Goal: Task Accomplishment & Management: Use online tool/utility

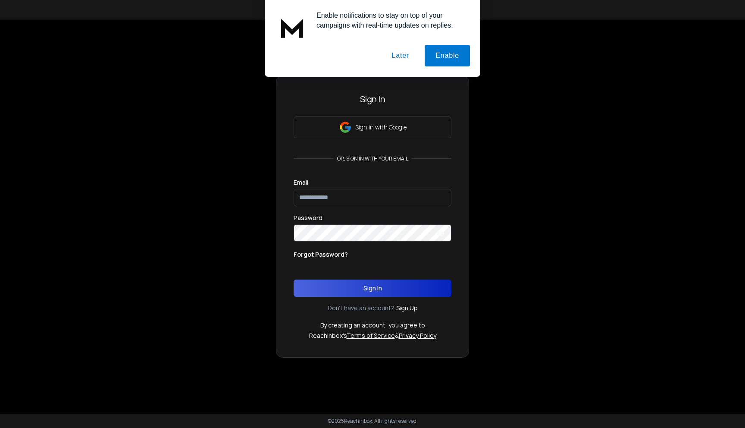
click at [484, 224] on div "Welcome to ReachInbox 10x your leads, meetings and deals. Sign In Sign in with …" at bounding box center [372, 216] width 745 height 359
click at [404, 307] on link "Sign Up" at bounding box center [407, 307] width 22 height 9
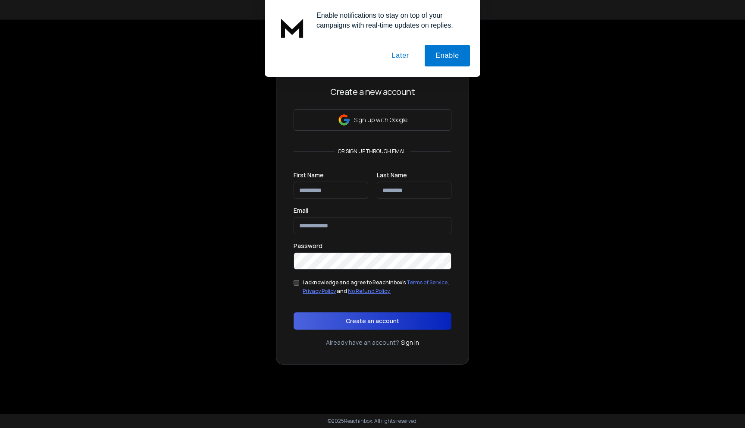
click at [393, 60] on button "Later" at bounding box center [400, 56] width 39 height 22
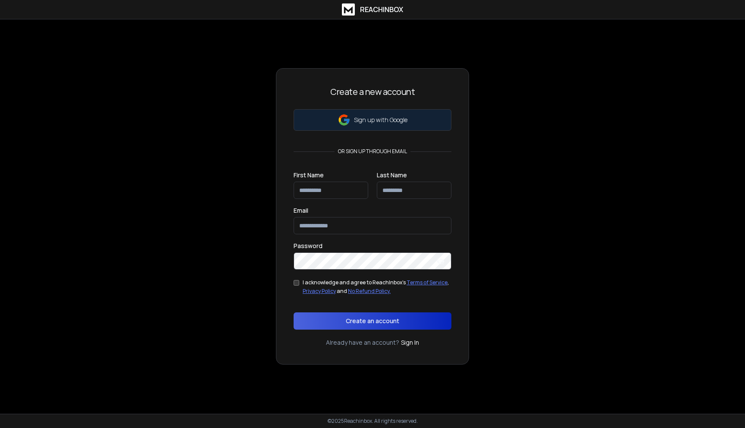
click at [373, 119] on p "Sign up with Google" at bounding box center [380, 120] width 53 height 9
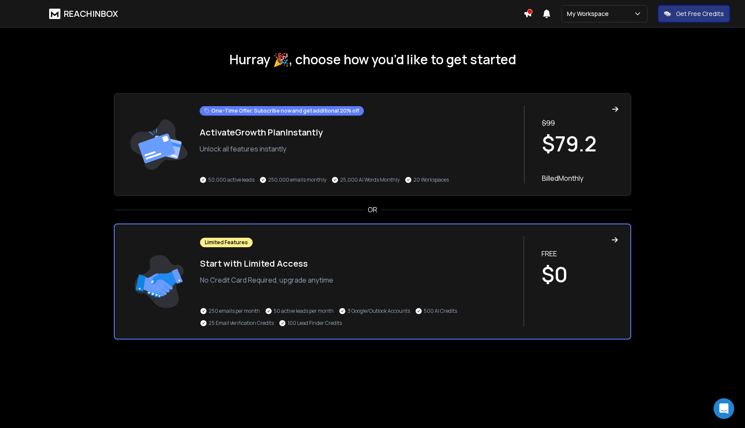
click at [402, 269] on h1 "Start with Limited Access" at bounding box center [357, 263] width 315 height 12
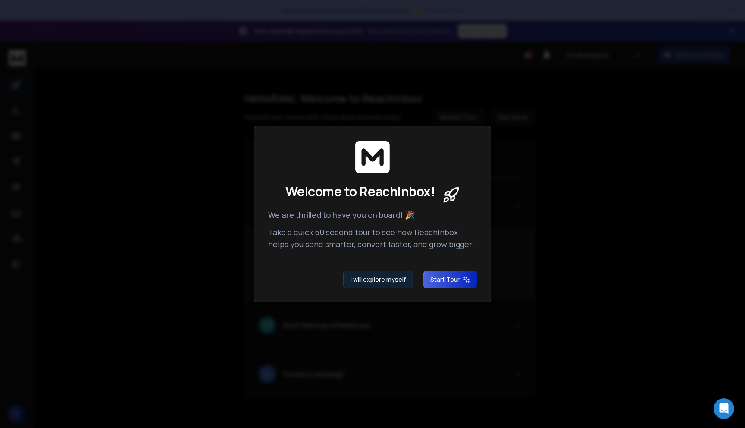
click at [394, 281] on button "I will explore myself" at bounding box center [378, 279] width 70 height 17
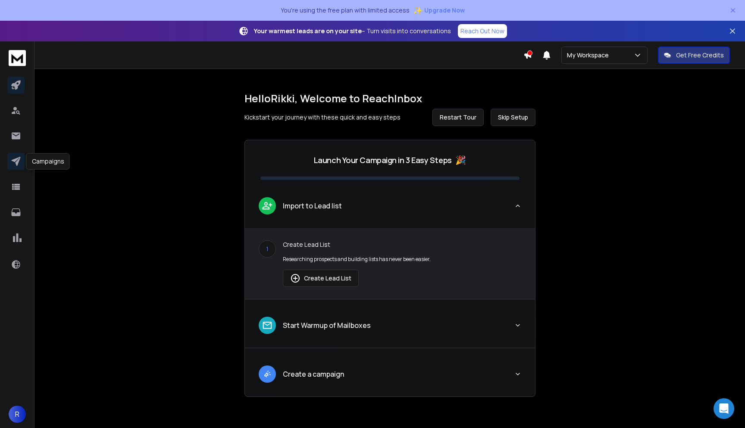
click at [17, 164] on icon at bounding box center [15, 160] width 9 height 9
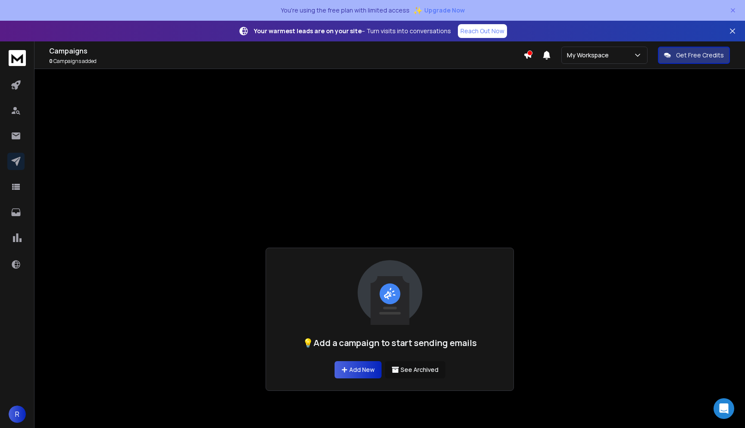
click at [363, 372] on link "Add New" at bounding box center [357, 369] width 47 height 17
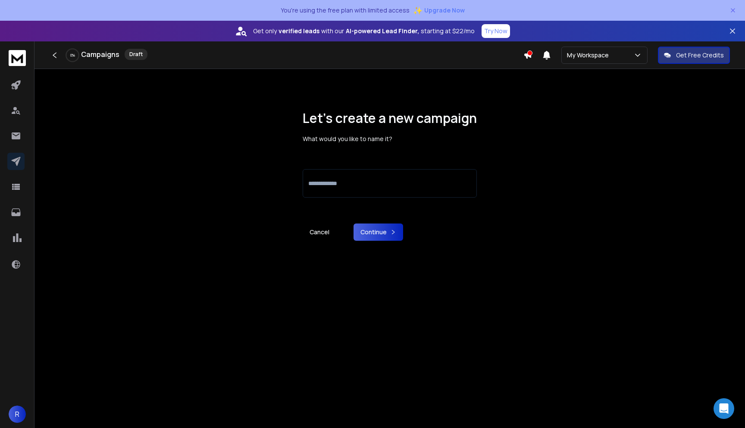
click at [344, 182] on input at bounding box center [390, 183] width 174 height 28
type input "********"
click at [485, 256] on div "You're using the free plan with limited access ✨ Upgrade Now Get only verified …" at bounding box center [372, 214] width 745 height 428
click at [388, 228] on button "Continue" at bounding box center [378, 231] width 50 height 17
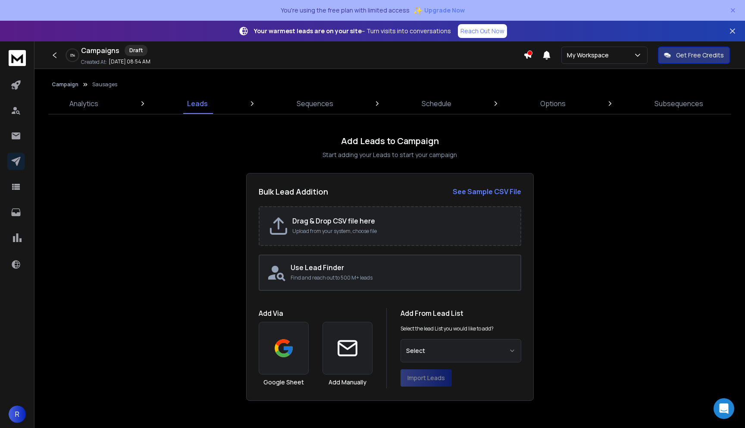
click at [428, 350] on button "Select" at bounding box center [460, 350] width 121 height 23
click at [517, 315] on h1 "Add From Lead List" at bounding box center [460, 313] width 121 height 10
click at [585, 324] on div "Add Leads to Campaign Start adding your Leads to start your campaign Bulk Lead …" at bounding box center [390, 263] width 676 height 274
click at [612, 202] on div "Add Leads to Campaign Start adding your Leads to start your campaign Bulk Lead …" at bounding box center [390, 263] width 676 height 274
click at [11, 107] on icon at bounding box center [16, 110] width 10 height 10
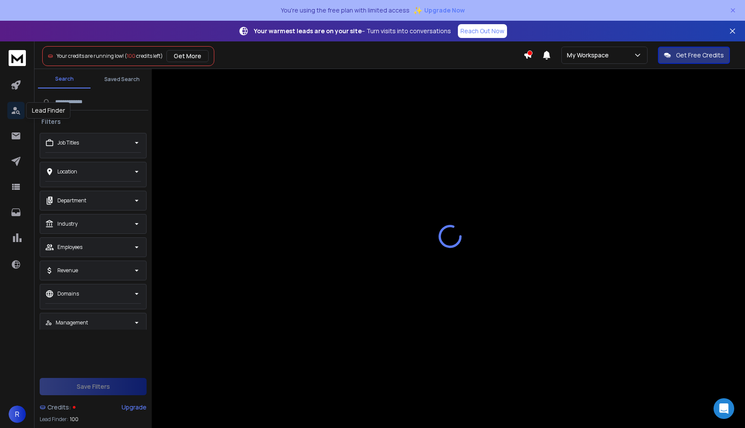
click at [11, 107] on icon at bounding box center [16, 110] width 10 height 10
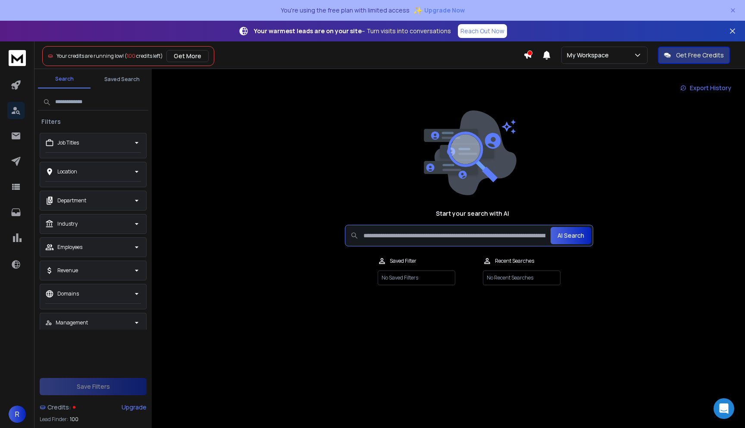
click at [206, 130] on div "Export History Start your search with AI" at bounding box center [469, 148] width 607 height 138
click at [13, 187] on icon at bounding box center [16, 187] width 8 height 6
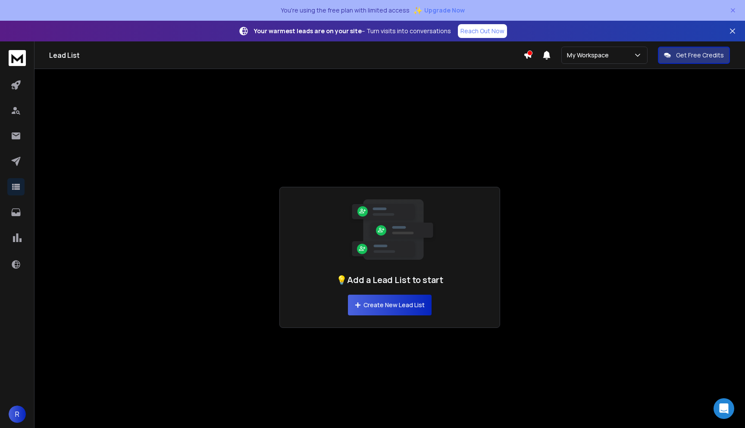
click at [400, 306] on button "Create New Lead List" at bounding box center [390, 304] width 84 height 21
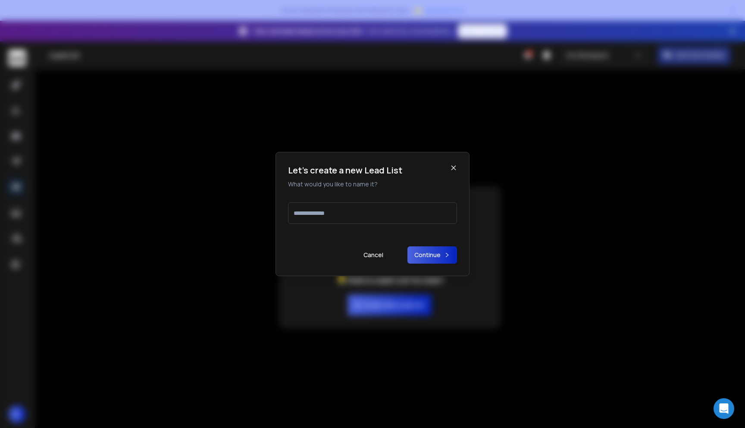
click at [316, 210] on input at bounding box center [372, 213] width 169 height 22
type input "**********"
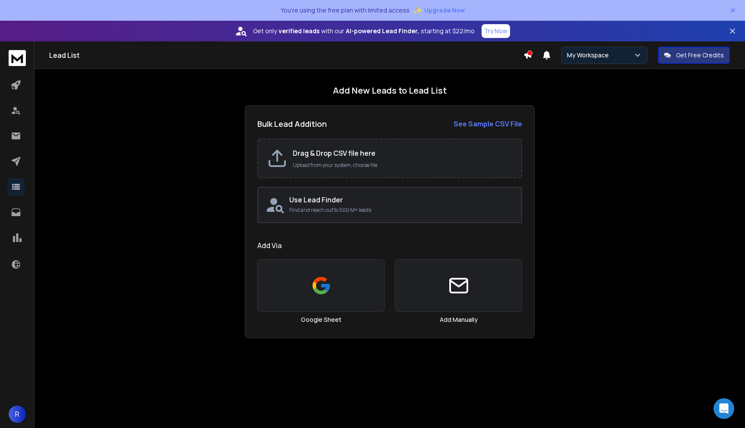
click at [613, 47] on button "My Workspace" at bounding box center [604, 55] width 86 height 17
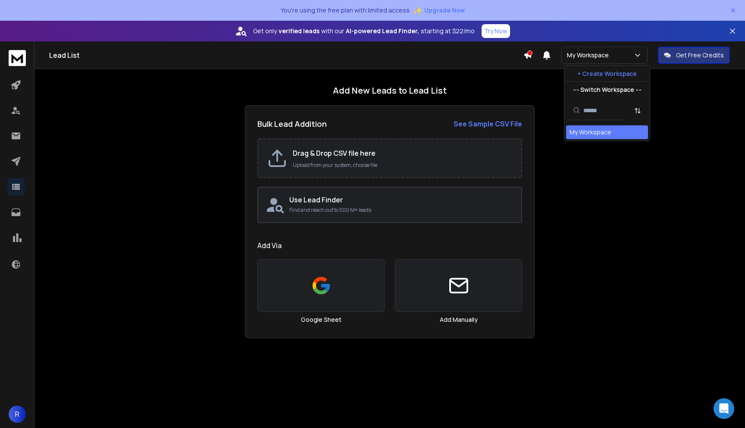
click at [591, 88] on p "--- Switch Workspace ---" at bounding box center [607, 89] width 69 height 9
click at [593, 176] on div "Add New Leads to Lead List Bulk Lead Addition See Sample CSV File Drag & Drop C…" at bounding box center [389, 210] width 710 height 253
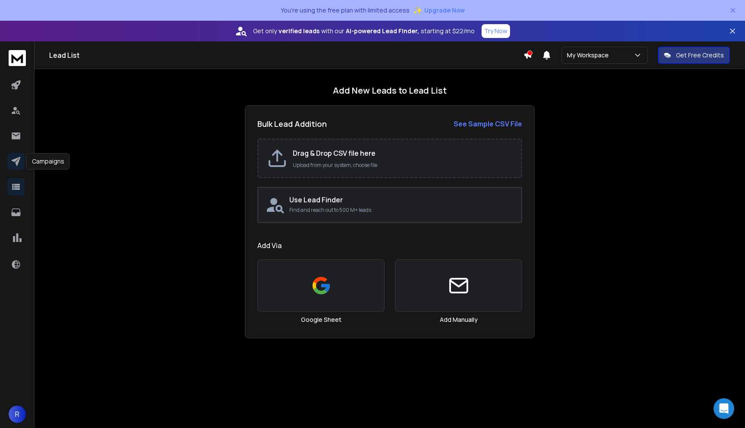
click at [19, 159] on icon at bounding box center [15, 160] width 9 height 9
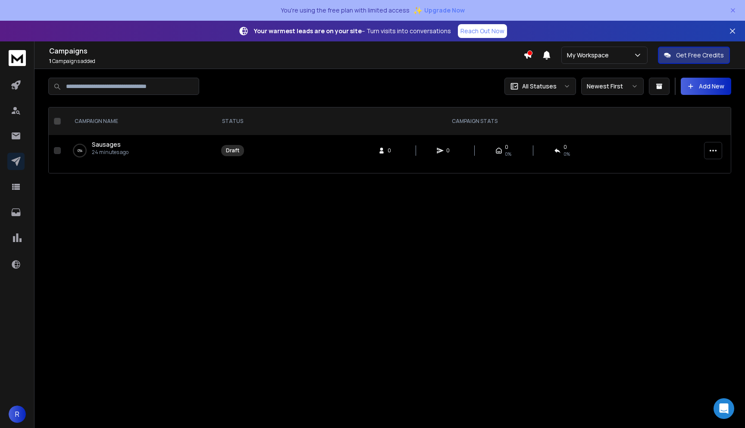
click at [104, 142] on span "Sausages" at bounding box center [106, 144] width 29 height 8
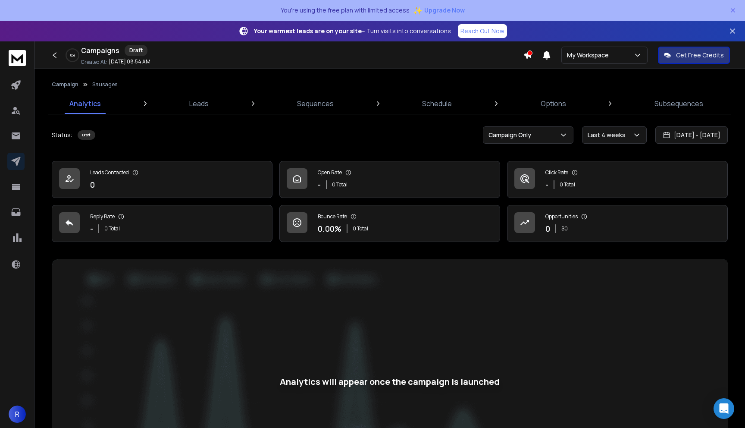
click at [67, 87] on button "Campaign" at bounding box center [65, 84] width 27 height 7
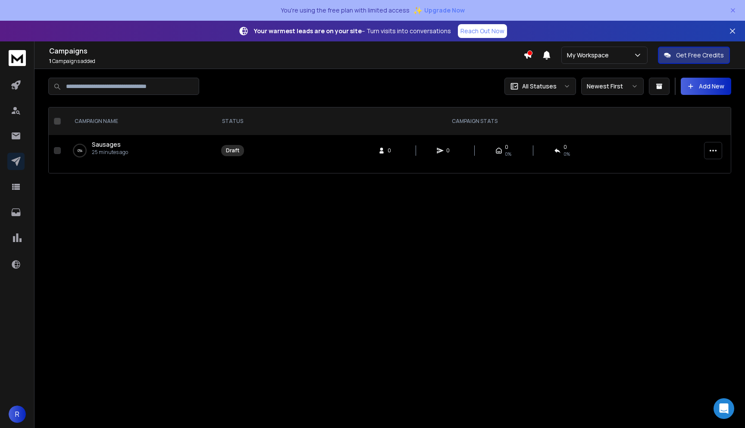
click at [704, 150] on button "button" at bounding box center [713, 150] width 18 height 17
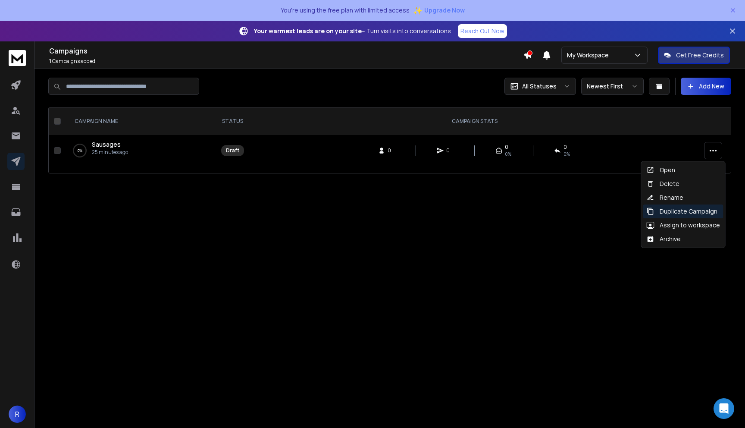
click at [582, 233] on div "Campaigns 1 Campaigns Added All Statuses Newest First Add New CAMPAIGN NAME STA…" at bounding box center [389, 292] width 683 height 428
